Goal: Task Accomplishment & Management: Manage account settings

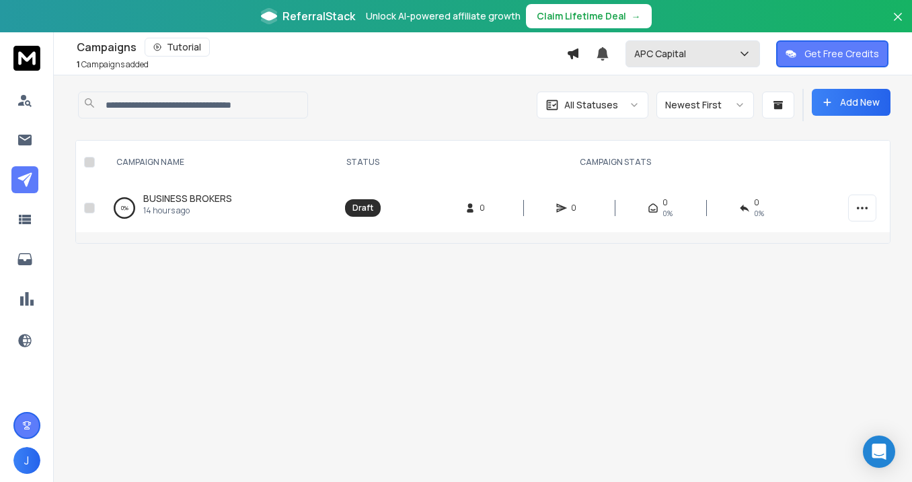
click at [728, 59] on div "APC Capital" at bounding box center [693, 53] width 117 height 13
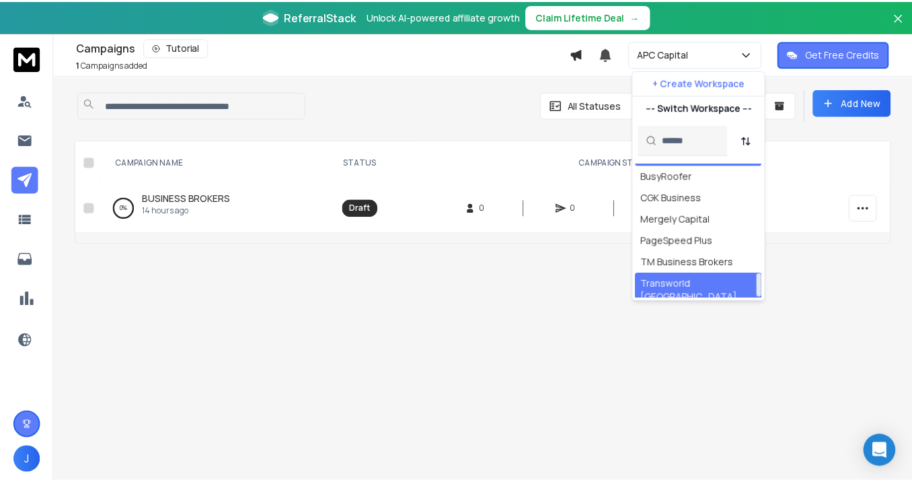
scroll to position [541, 0]
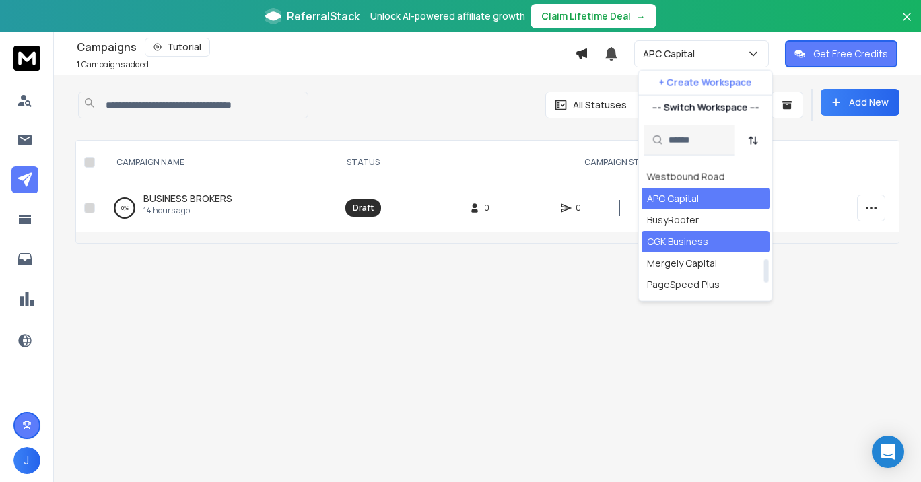
click at [719, 231] on div "CGK Business" at bounding box center [705, 242] width 128 height 22
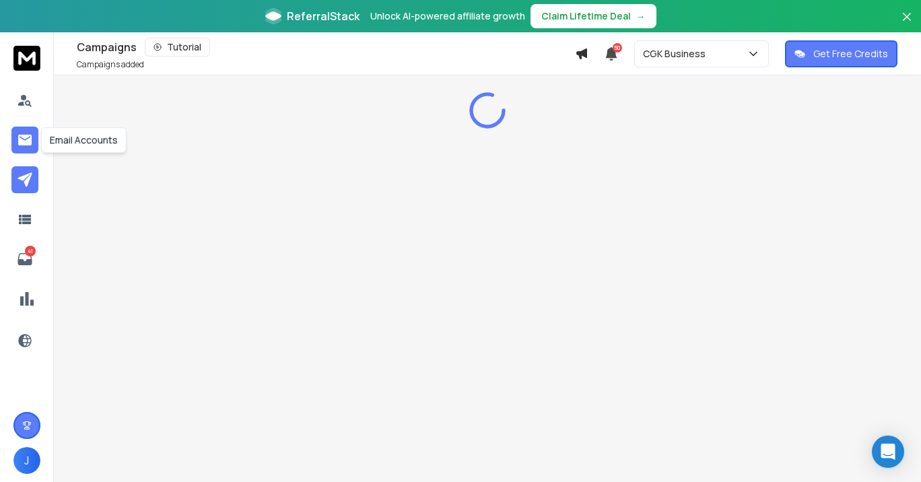
click at [25, 138] on icon at bounding box center [24, 140] width 13 height 11
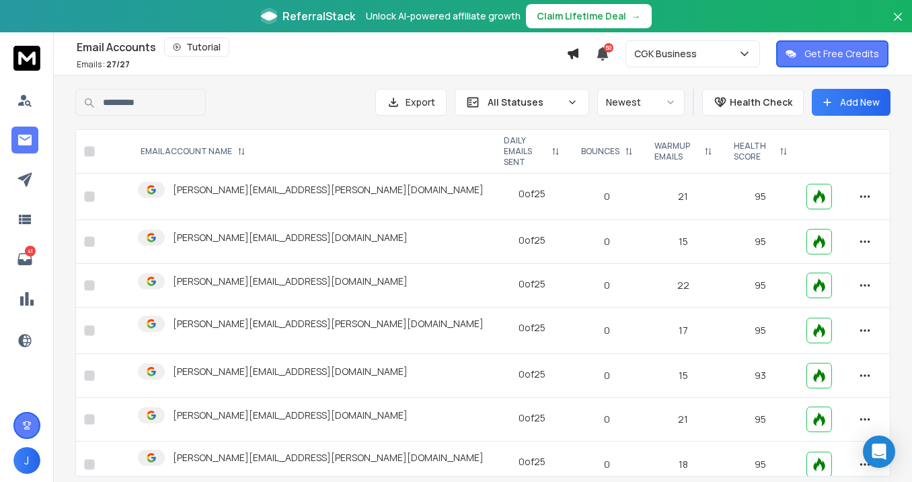
click at [269, 87] on div "Export All Statuses Newest Health Check Add New EMAIL ACCOUNT NAME DAILY EMAILS…" at bounding box center [483, 282] width 859 height 414
click at [317, 100] on div at bounding box center [221, 102] width 292 height 27
click at [746, 51] on icon "button" at bounding box center [744, 53] width 13 height 13
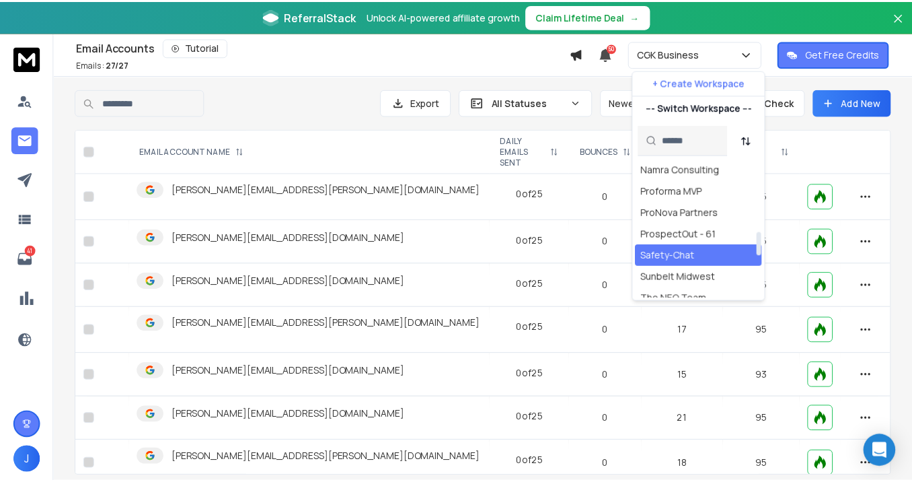
scroll to position [444, 0]
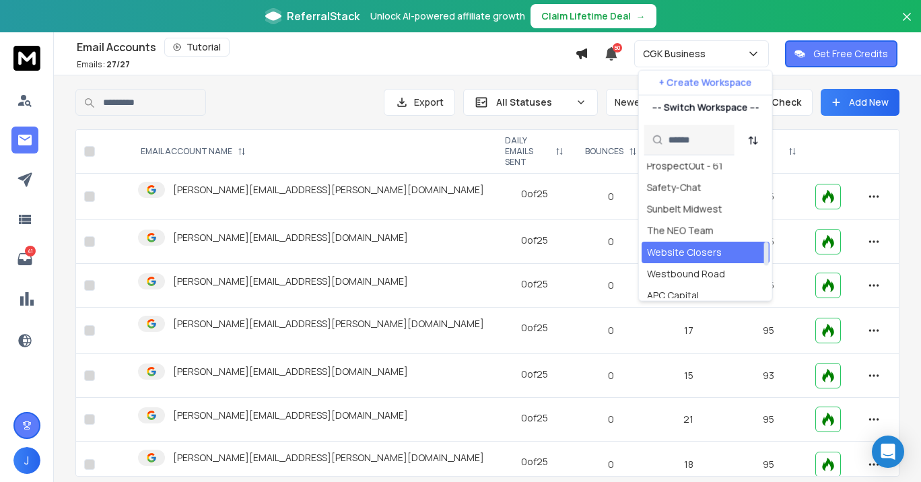
click at [719, 242] on div "Website Closers" at bounding box center [705, 253] width 128 height 22
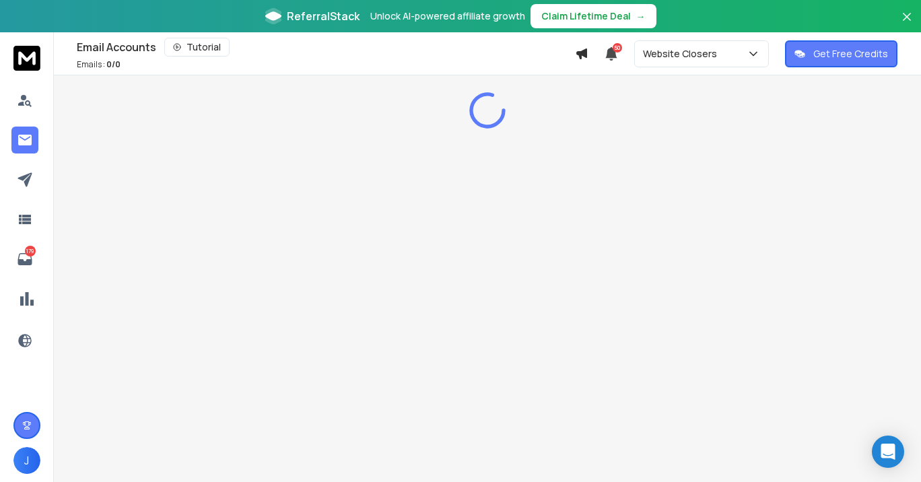
click at [344, 65] on div "Emails : 0 / 0" at bounding box center [326, 64] width 498 height 11
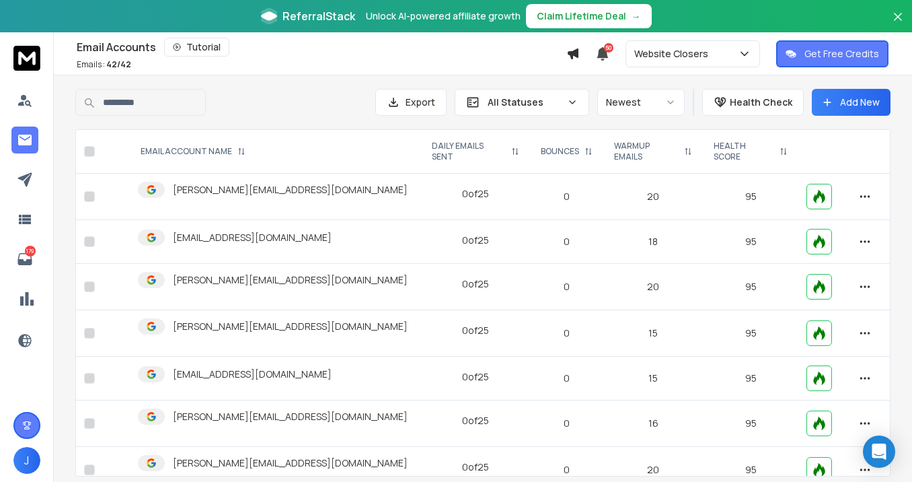
click at [319, 110] on div at bounding box center [221, 102] width 292 height 27
click at [748, 104] on p "Health Check" at bounding box center [761, 102] width 63 height 13
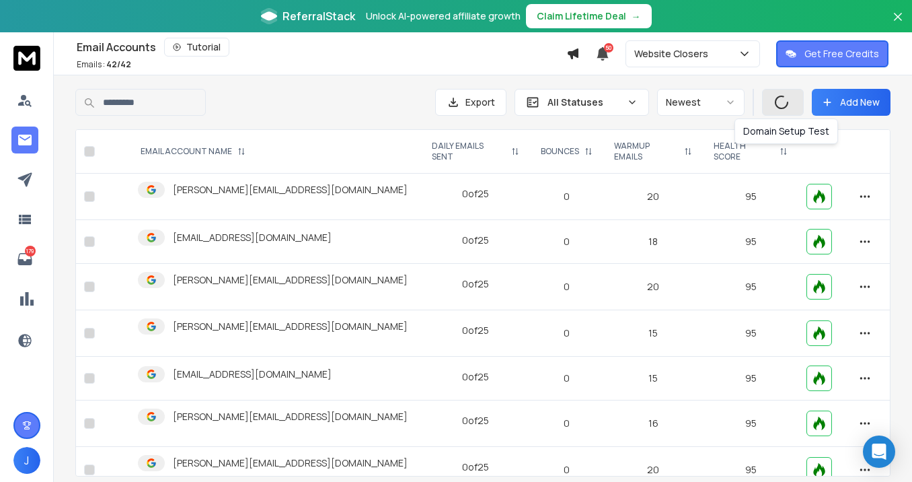
click at [314, 100] on div at bounding box center [251, 102] width 352 height 27
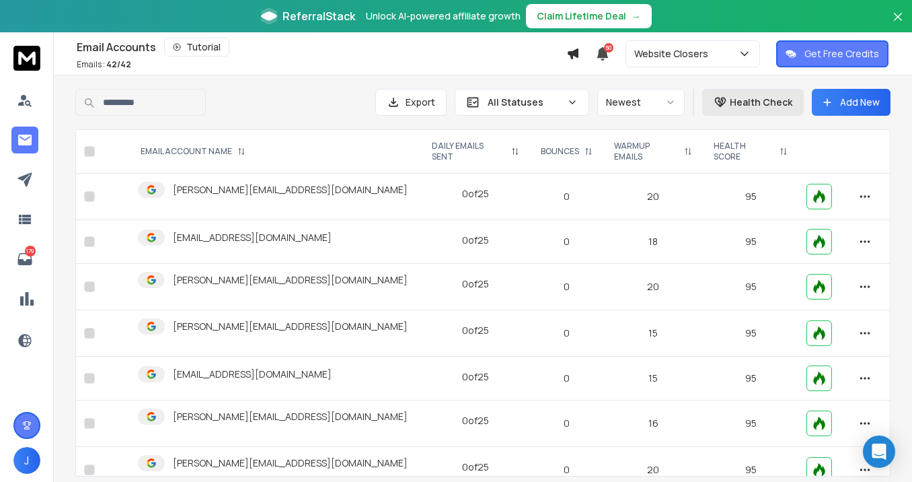
click at [319, 109] on div at bounding box center [221, 102] width 292 height 27
